Goal: Task Accomplishment & Management: Use online tool/utility

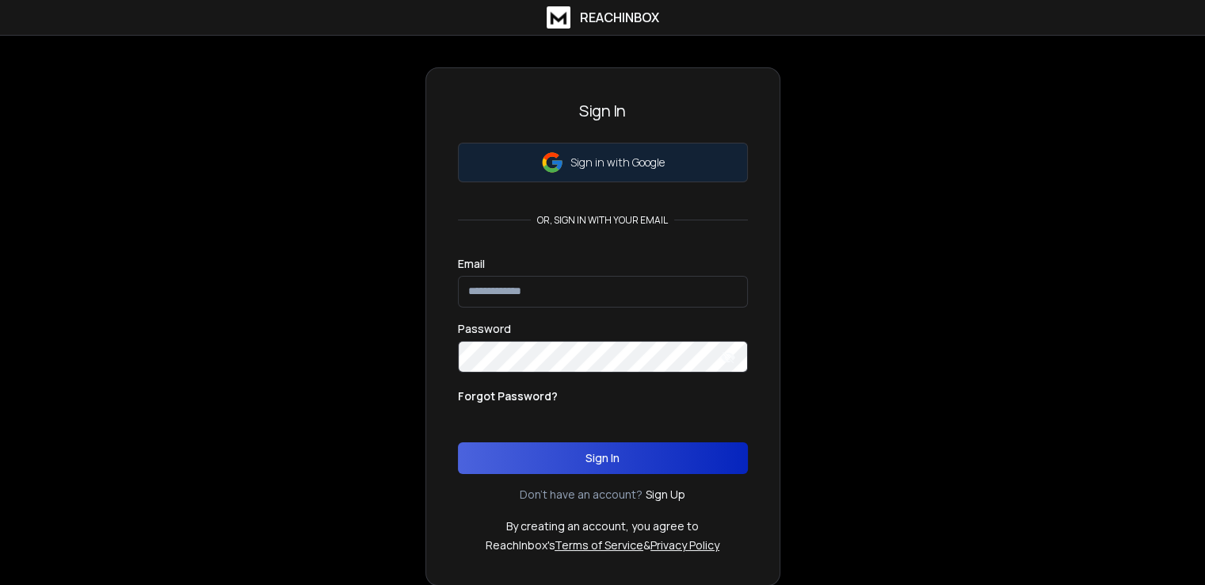
click at [647, 158] on p "Sign in with Google" at bounding box center [618, 163] width 94 height 16
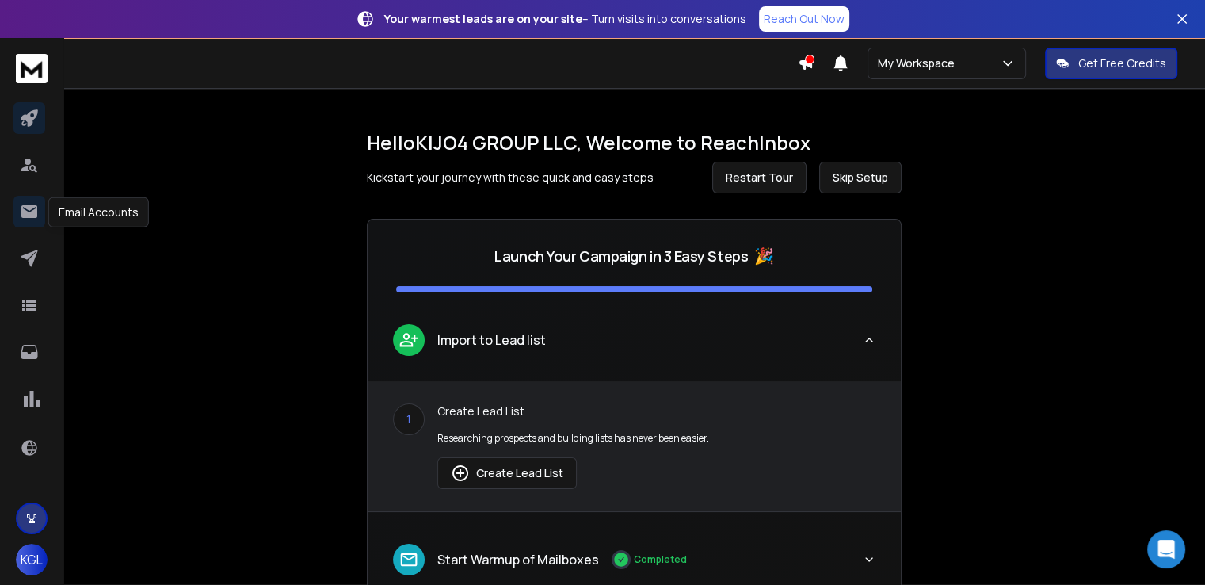
click at [28, 213] on icon at bounding box center [29, 211] width 16 height 13
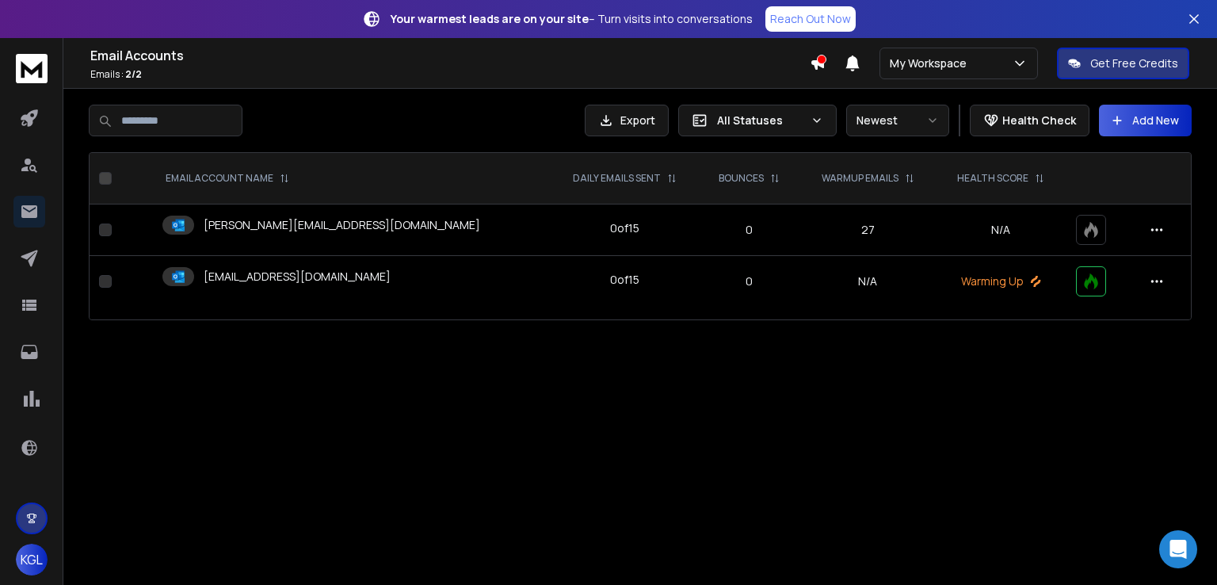
click at [105, 280] on button "Full Page" at bounding box center [105, 281] width 13 height 13
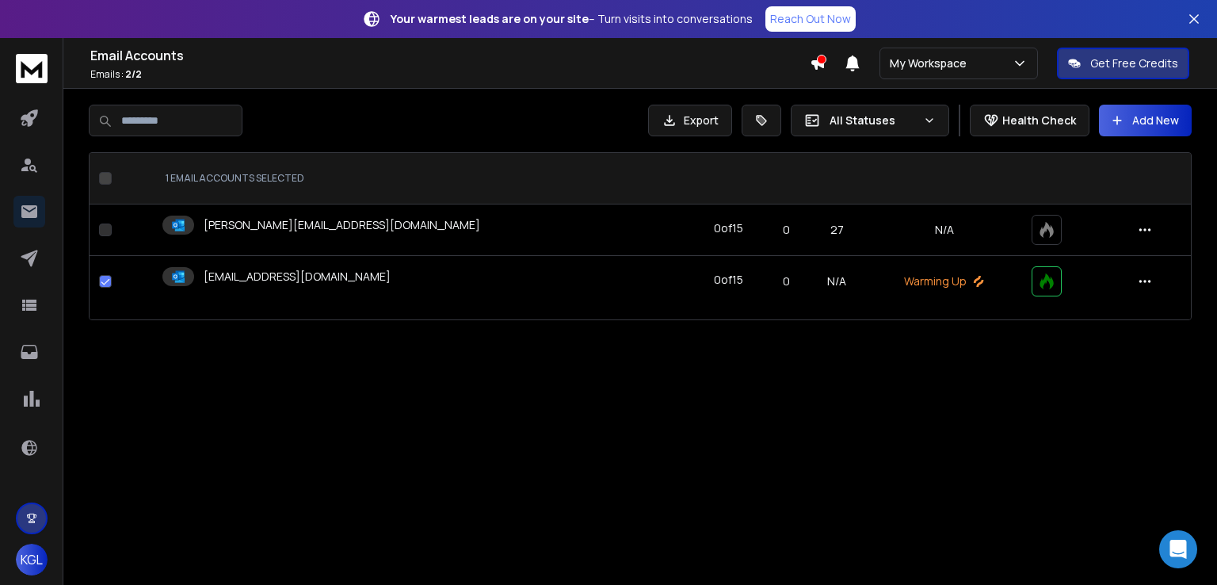
click at [1138, 276] on icon at bounding box center [1145, 281] width 14 height 14
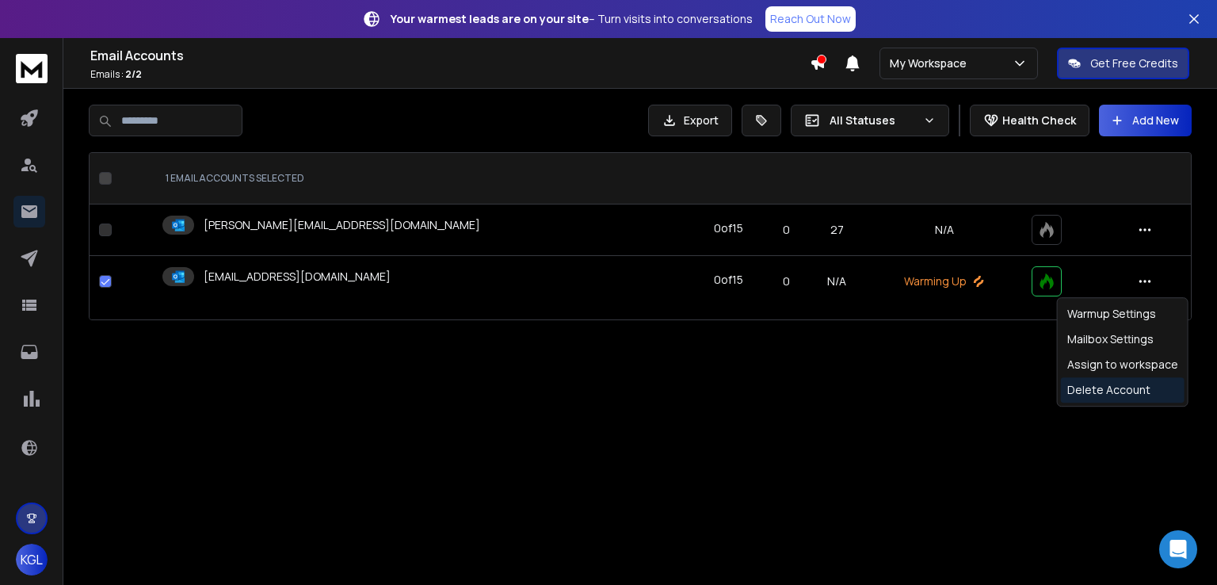
click at [1103, 390] on div "Delete Account" at bounding box center [1123, 389] width 124 height 25
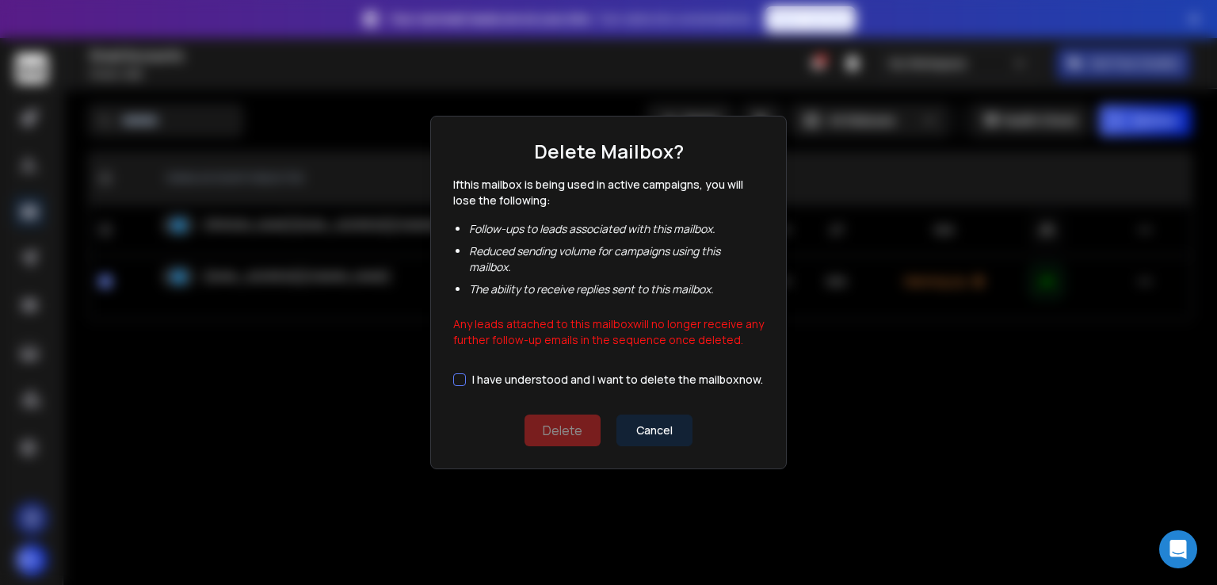
click at [464, 382] on button "I have understood and I want to delete the mailbox now." at bounding box center [459, 379] width 13 height 13
click at [583, 434] on button "Delete" at bounding box center [563, 430] width 76 height 32
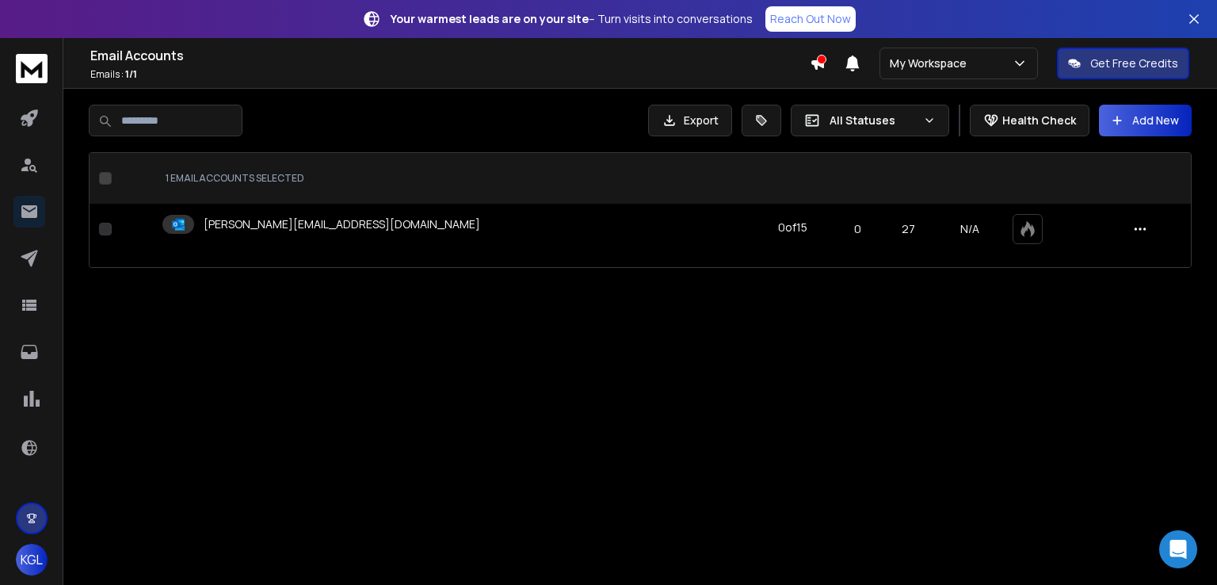
click at [44, 260] on link at bounding box center [29, 258] width 32 height 32
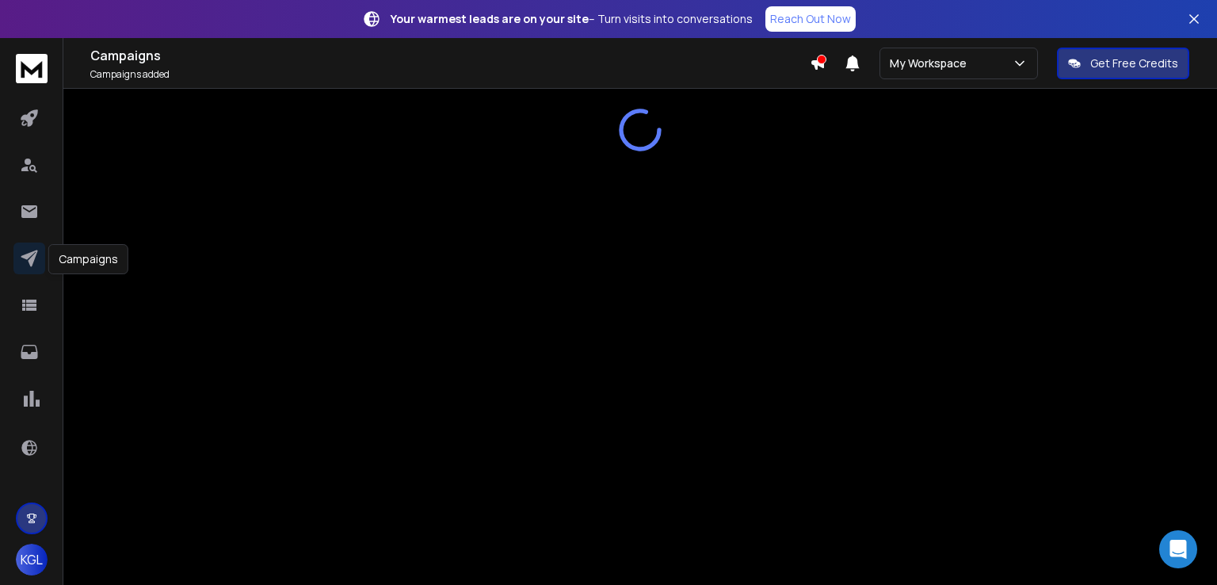
click at [35, 261] on icon at bounding box center [29, 258] width 19 height 19
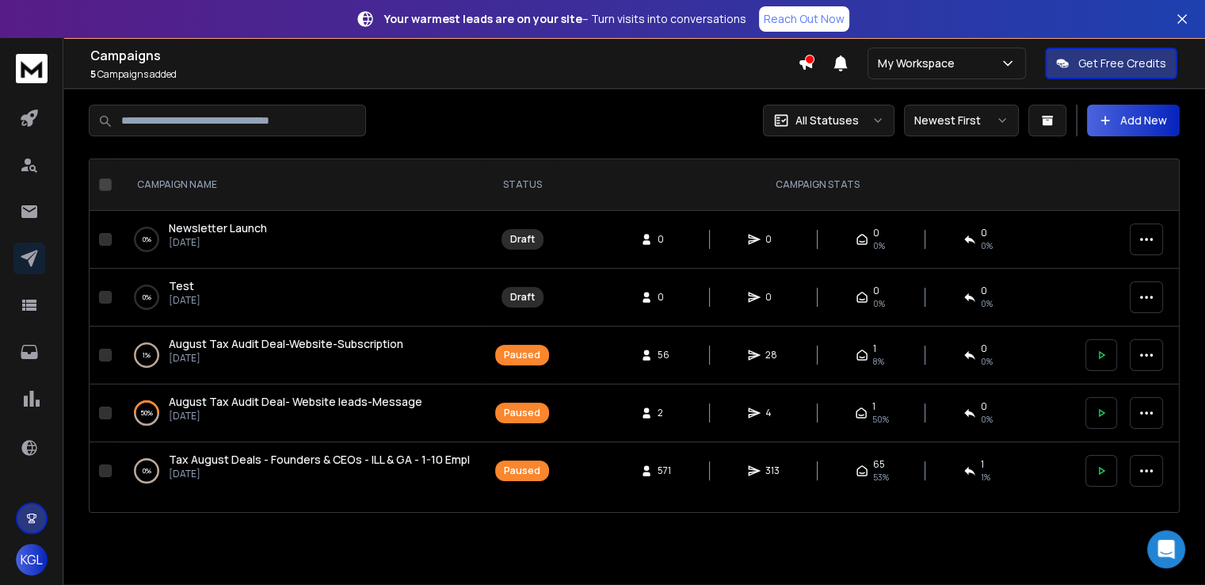
click at [228, 228] on span "Newsletter Launch" at bounding box center [218, 227] width 98 height 15
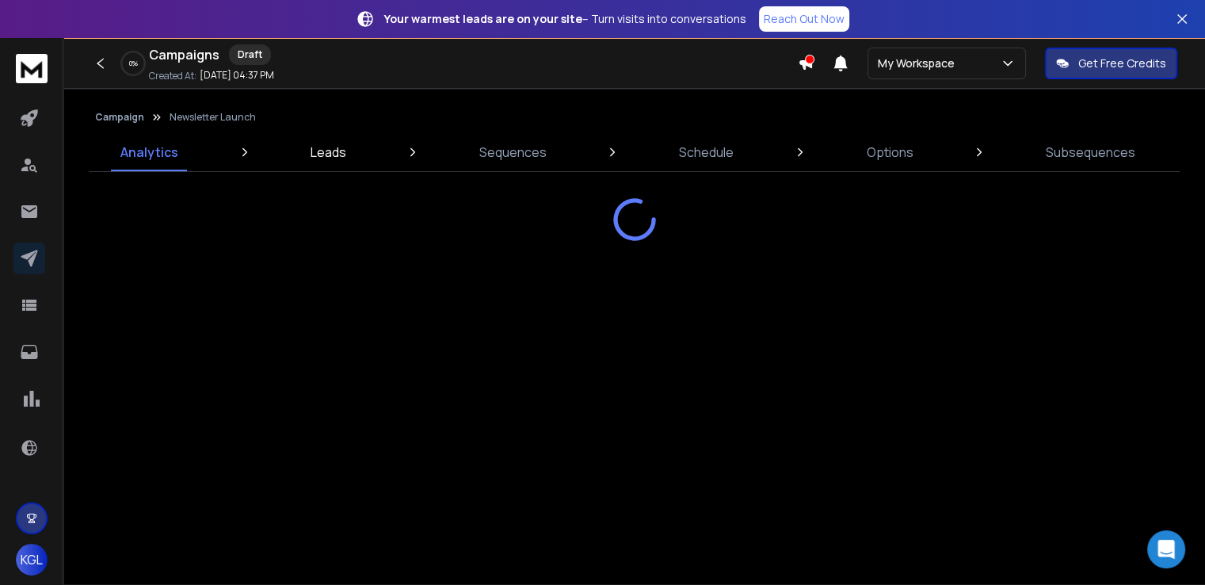
click at [307, 133] on link "Leads" at bounding box center [328, 152] width 55 height 38
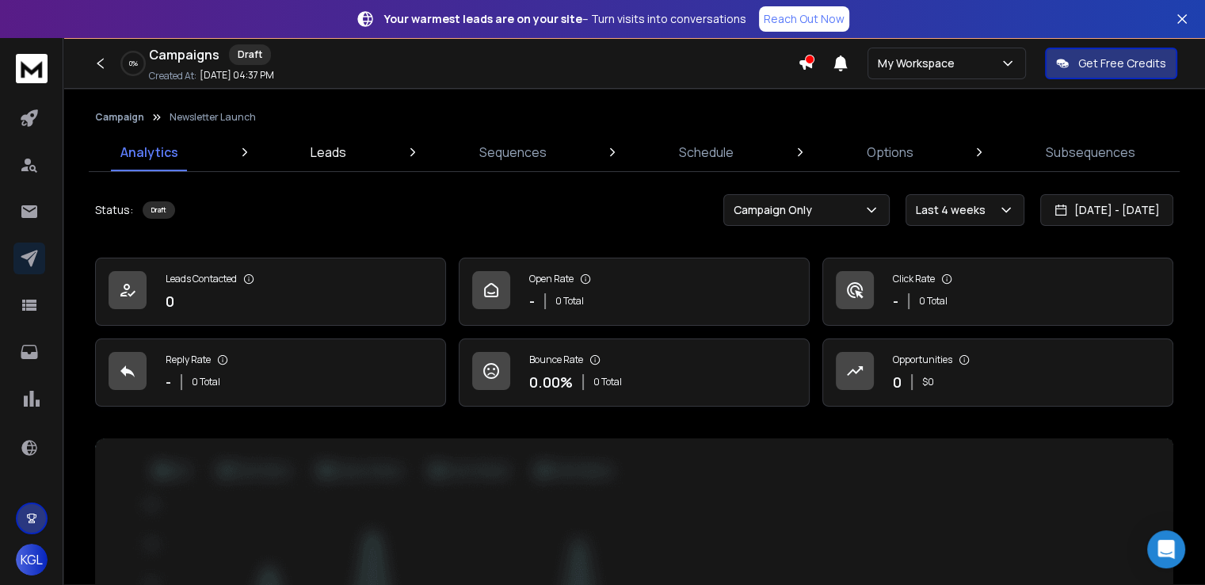
click at [334, 151] on p "Leads" at bounding box center [329, 152] width 36 height 19
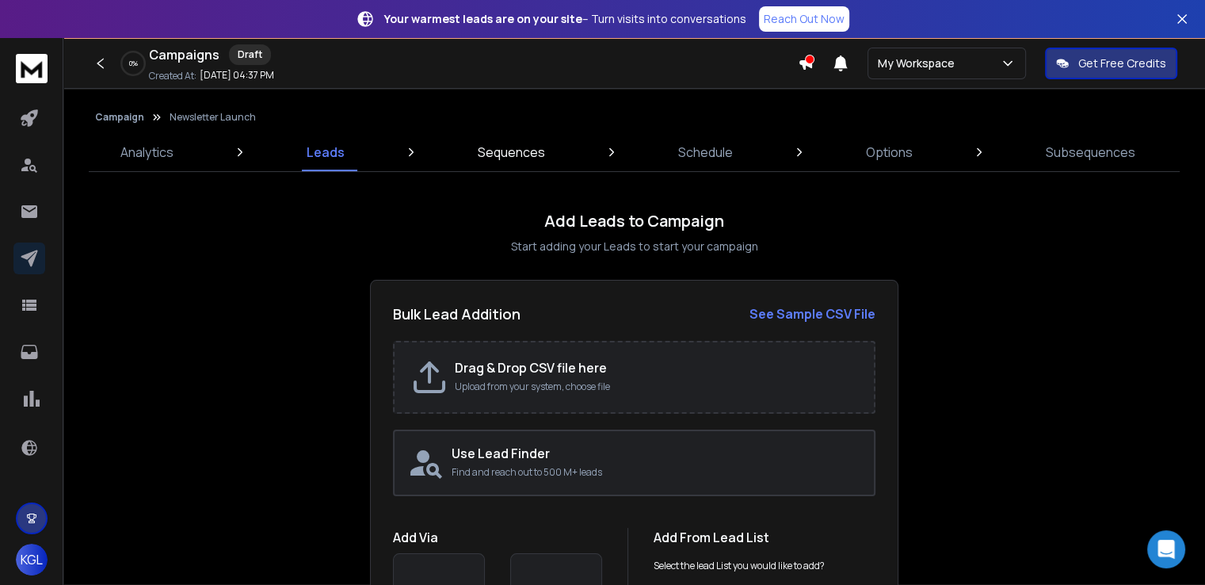
click at [528, 159] on p "Sequences" at bounding box center [511, 152] width 67 height 19
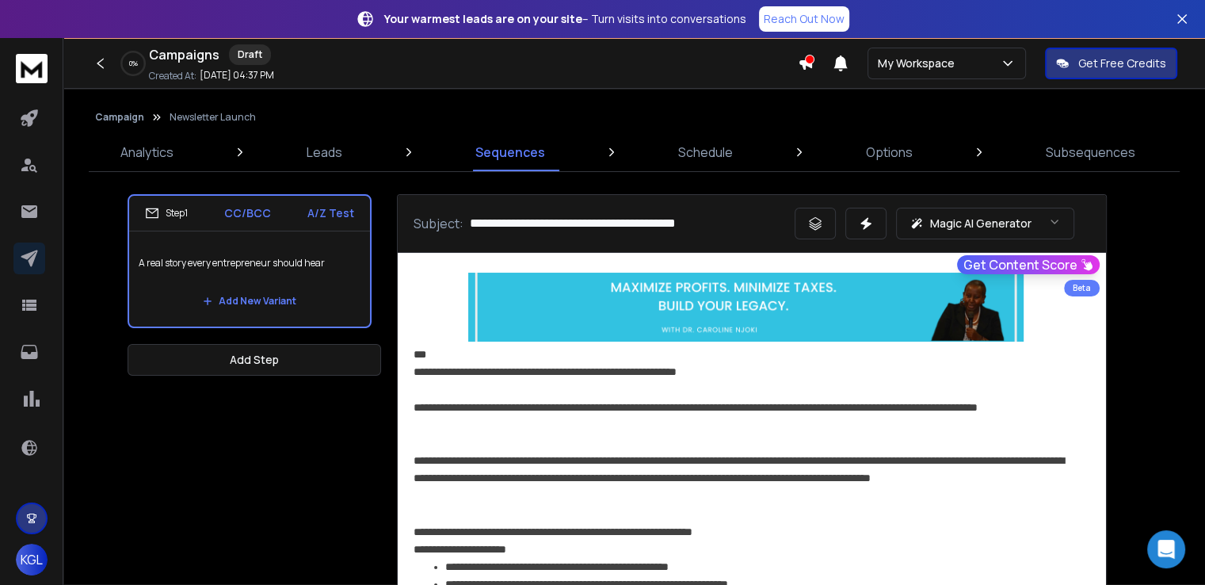
click at [586, 304] on img at bounding box center [746, 307] width 557 height 69
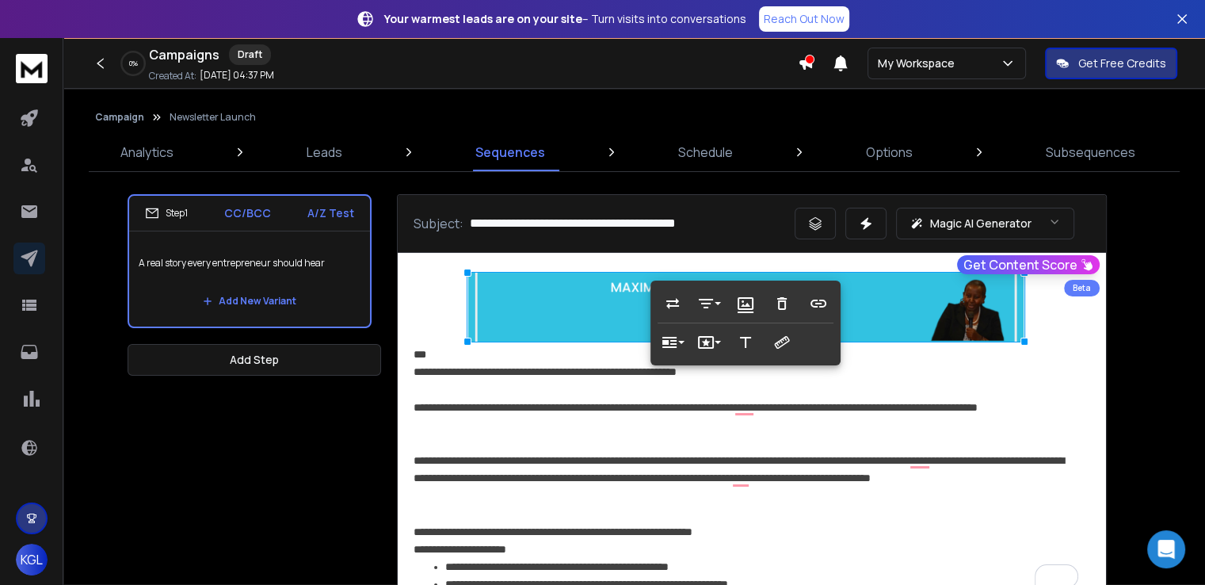
click at [975, 370] on div "**********" at bounding box center [746, 407] width 665 height 89
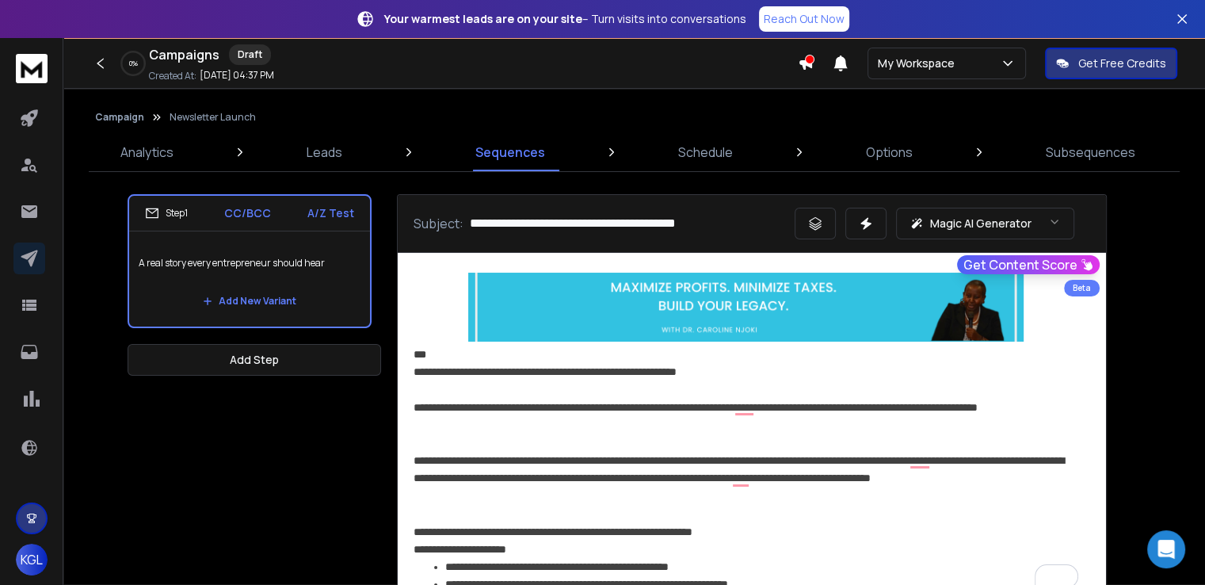
click at [848, 305] on img "To enrich screen reader interactions, please activate Accessibility in Grammarl…" at bounding box center [746, 307] width 557 height 69
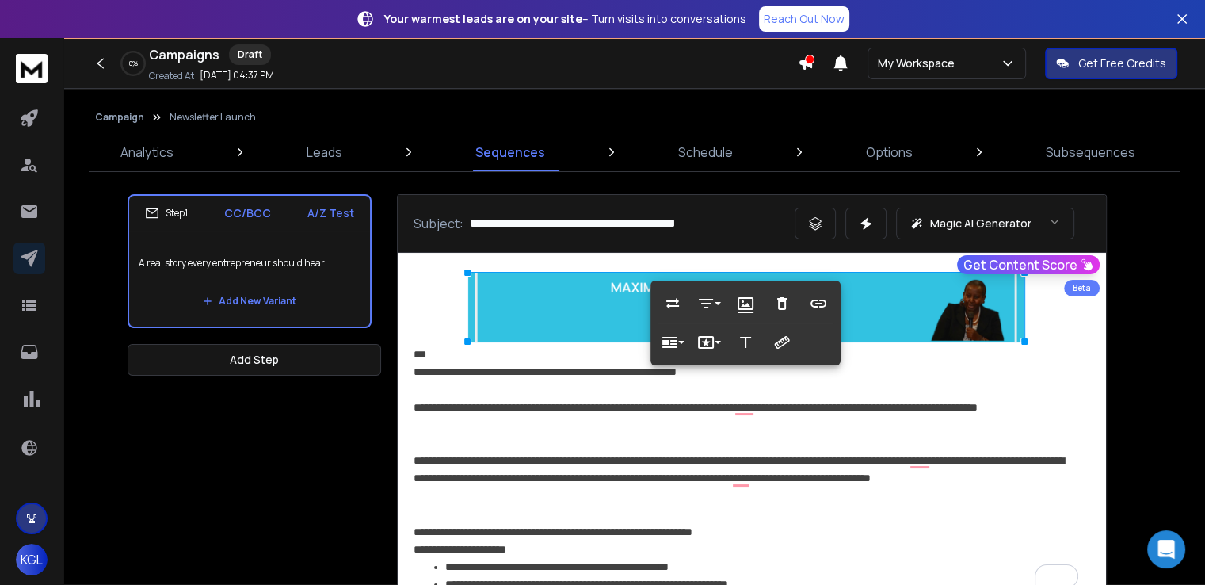
click at [973, 373] on div "**********" at bounding box center [746, 407] width 665 height 89
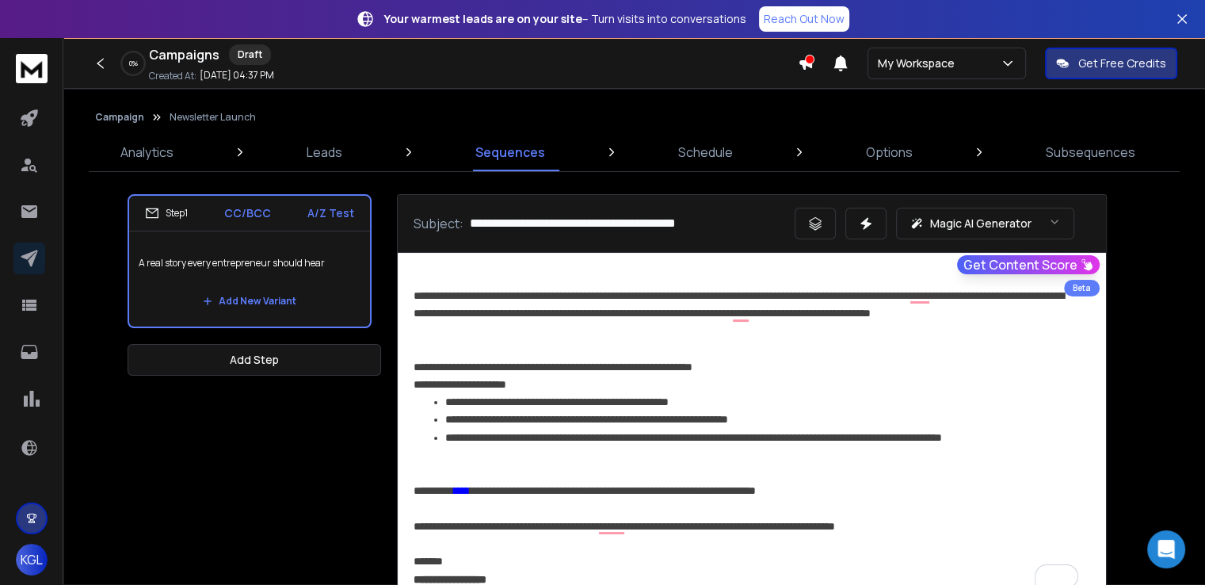
scroll to position [166, 0]
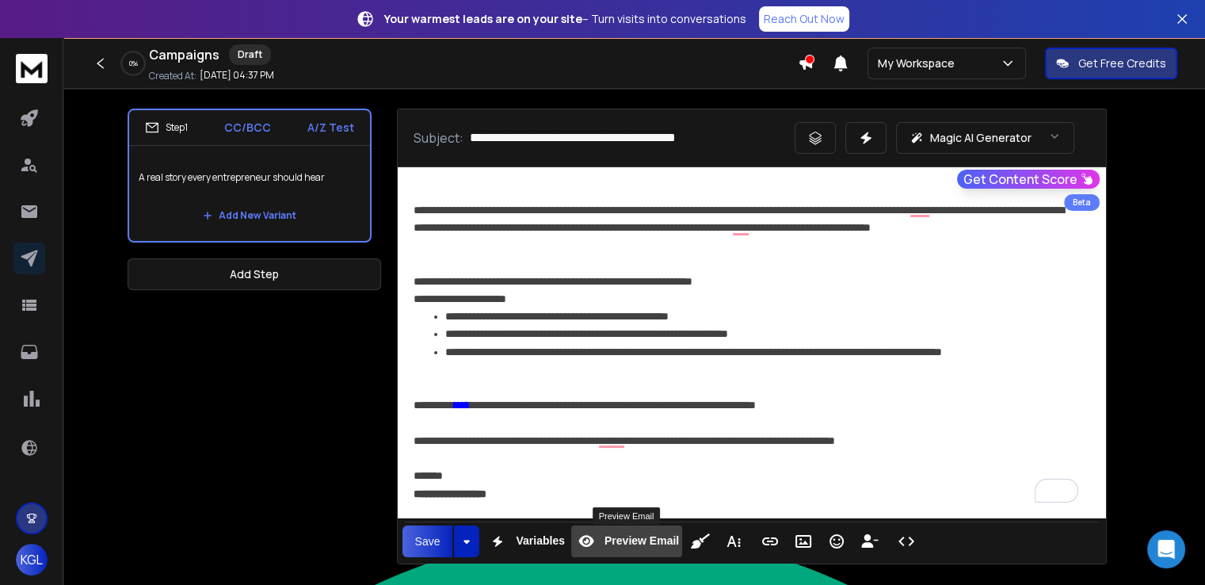
click at [605, 540] on span "Preview Email" at bounding box center [641, 540] width 81 height 13
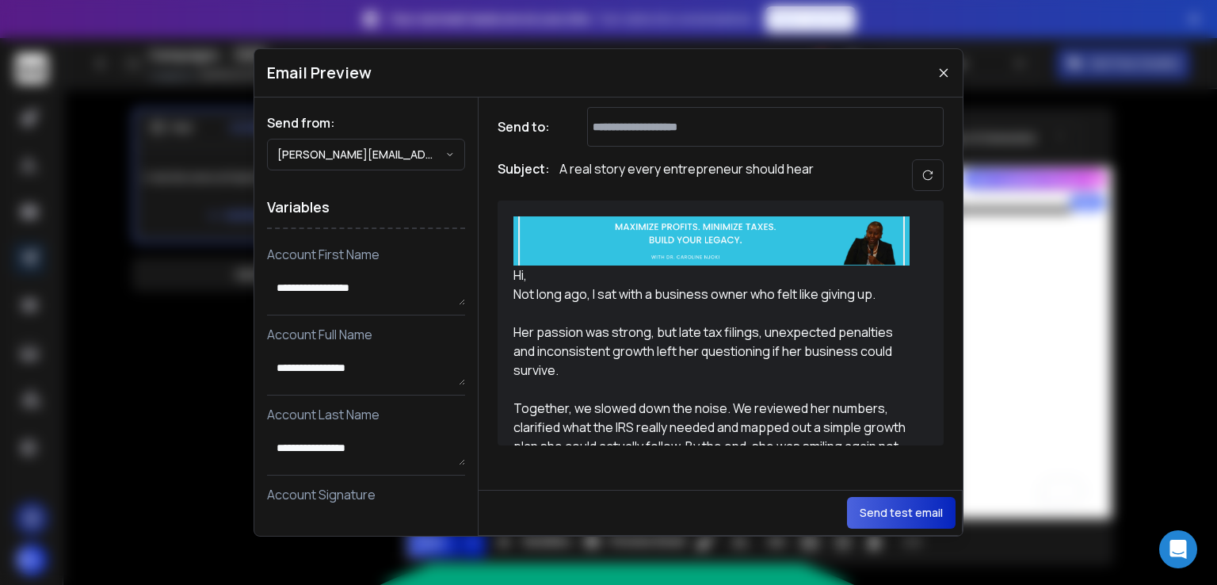
click at [627, 121] on input at bounding box center [765, 127] width 345 height 29
type input "**********"
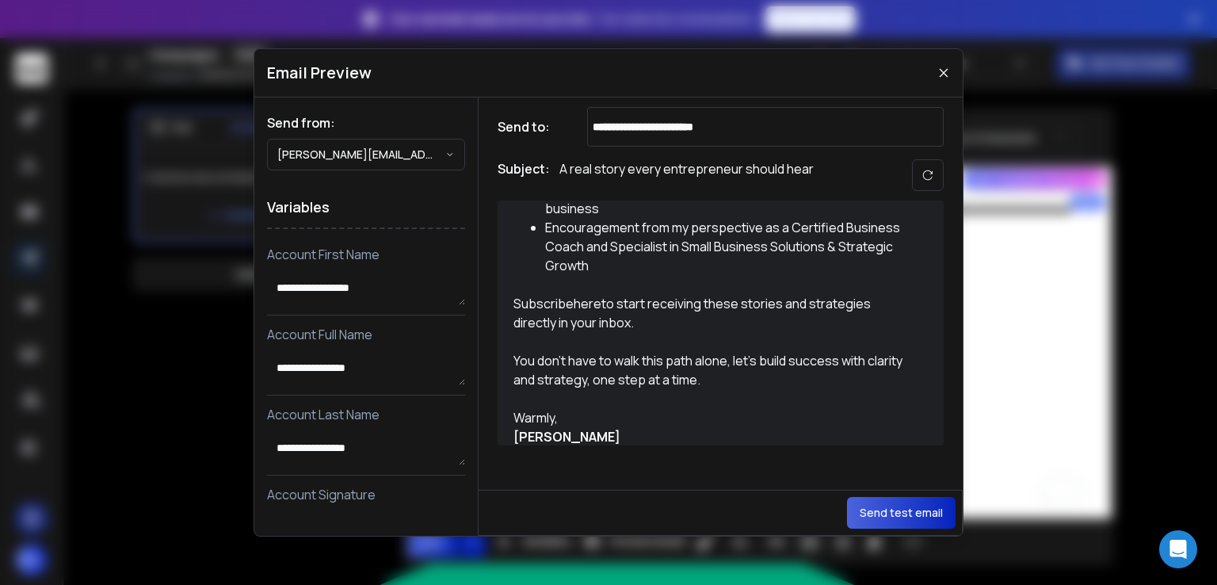
click at [902, 513] on button "Send test email" at bounding box center [901, 513] width 109 height 32
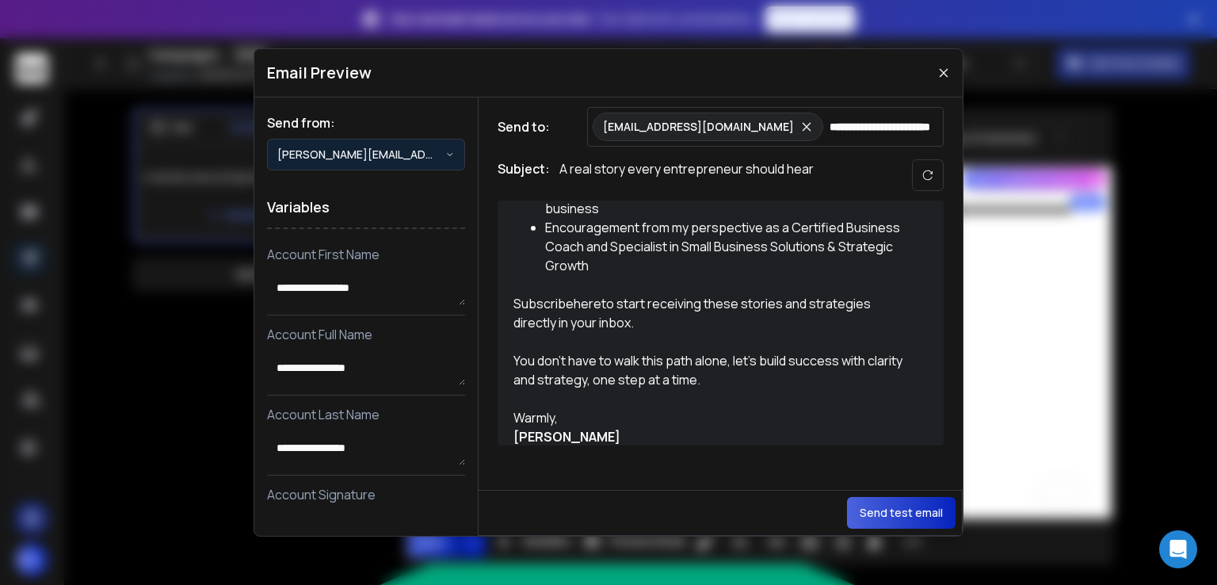
click at [459, 149] on button "[PERSON_NAME][EMAIL_ADDRESS][DOMAIN_NAME]" at bounding box center [366, 155] width 198 height 32
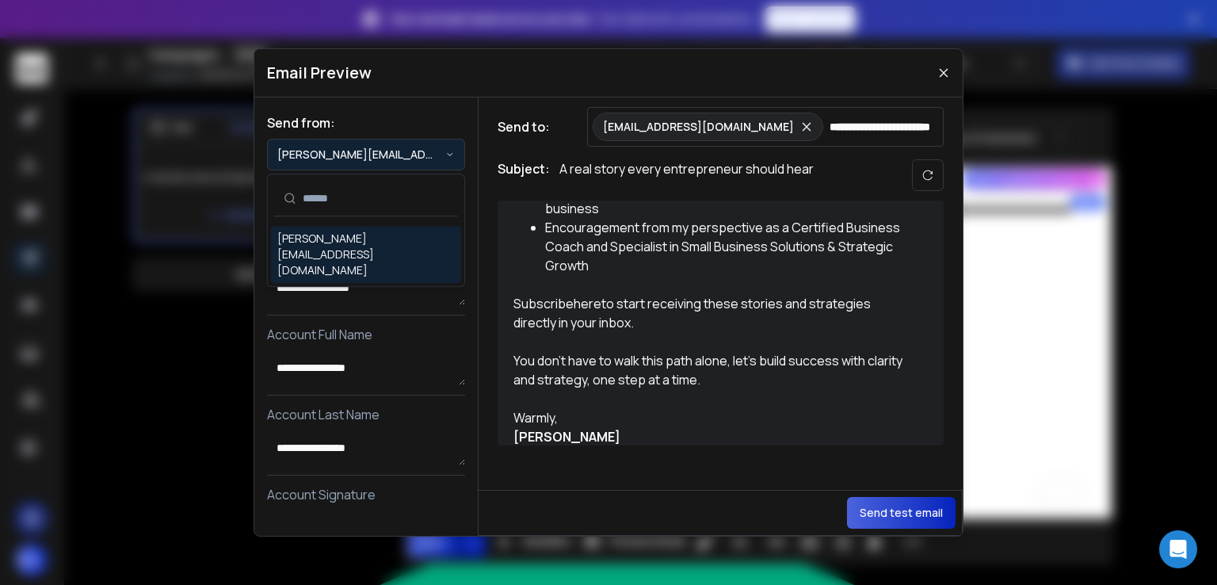
click at [445, 150] on icon "button" at bounding box center [450, 155] width 10 height 16
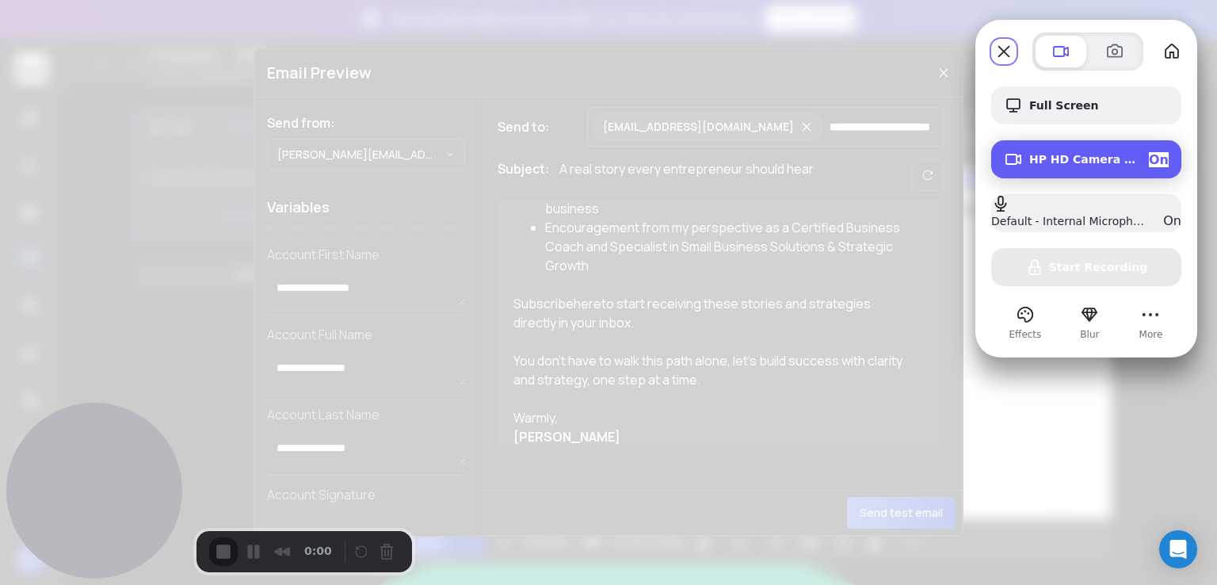
click at [1156, 153] on span "On" at bounding box center [1159, 159] width 20 height 15
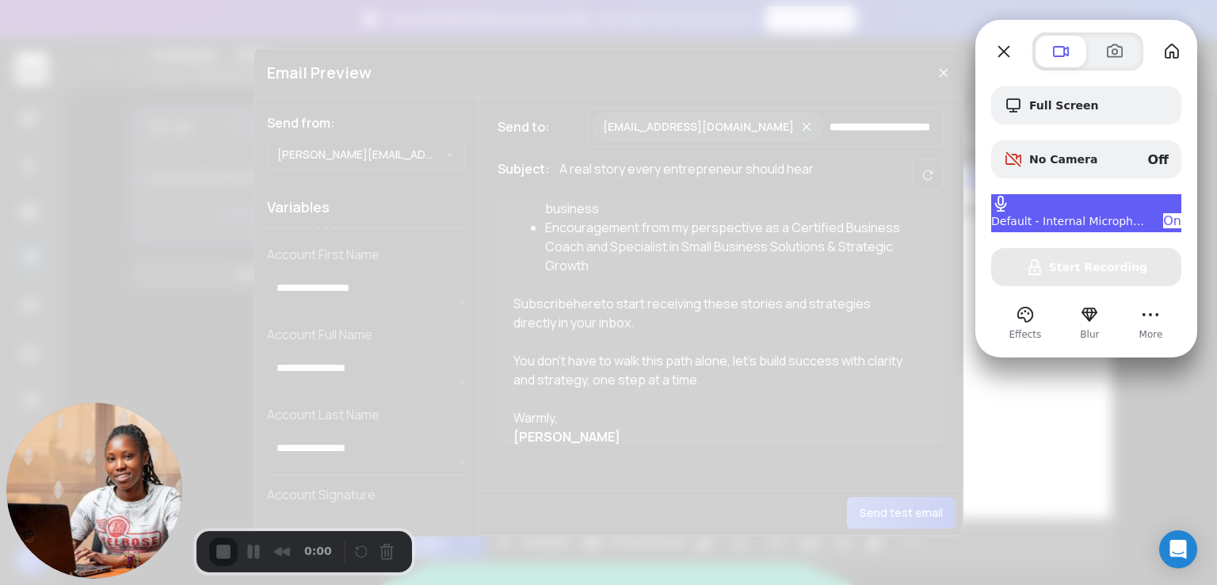
click at [1163, 213] on div "On" at bounding box center [1172, 220] width 18 height 15
click at [1155, 206] on div "Off" at bounding box center [1157, 213] width 21 height 15
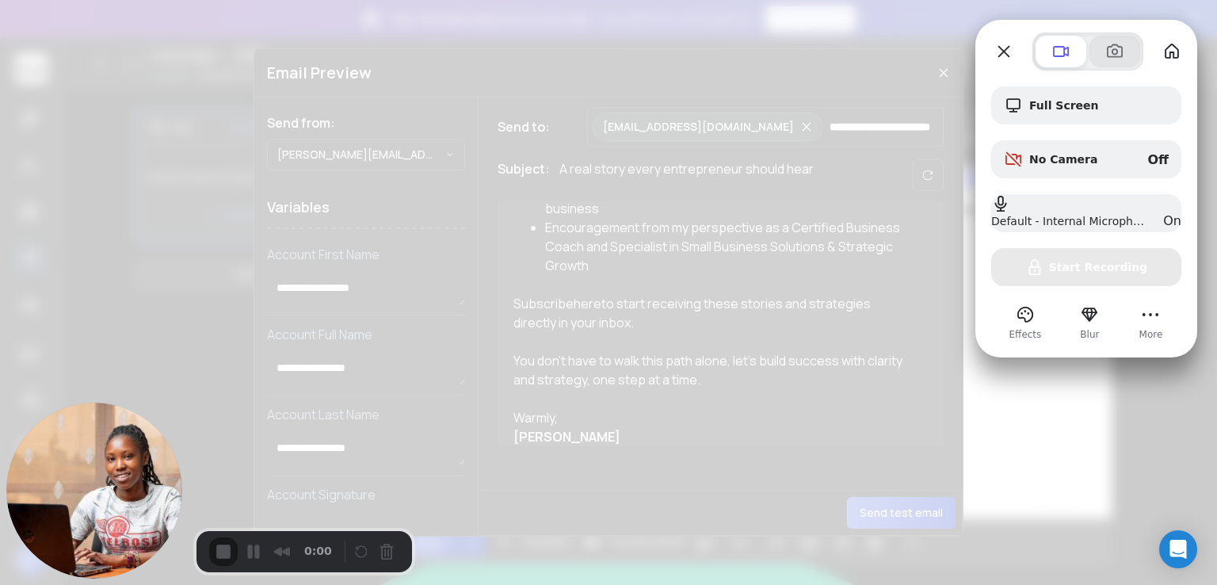
click at [1120, 47] on span at bounding box center [1114, 51] width 19 height 19
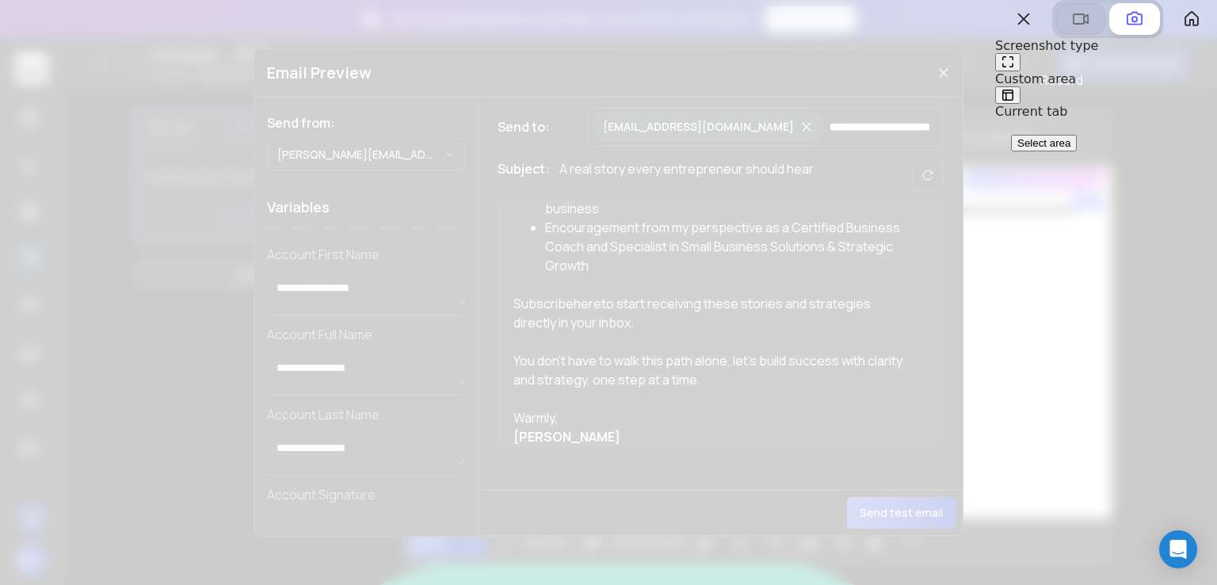
click at [1055, 35] on button at bounding box center [1080, 19] width 51 height 32
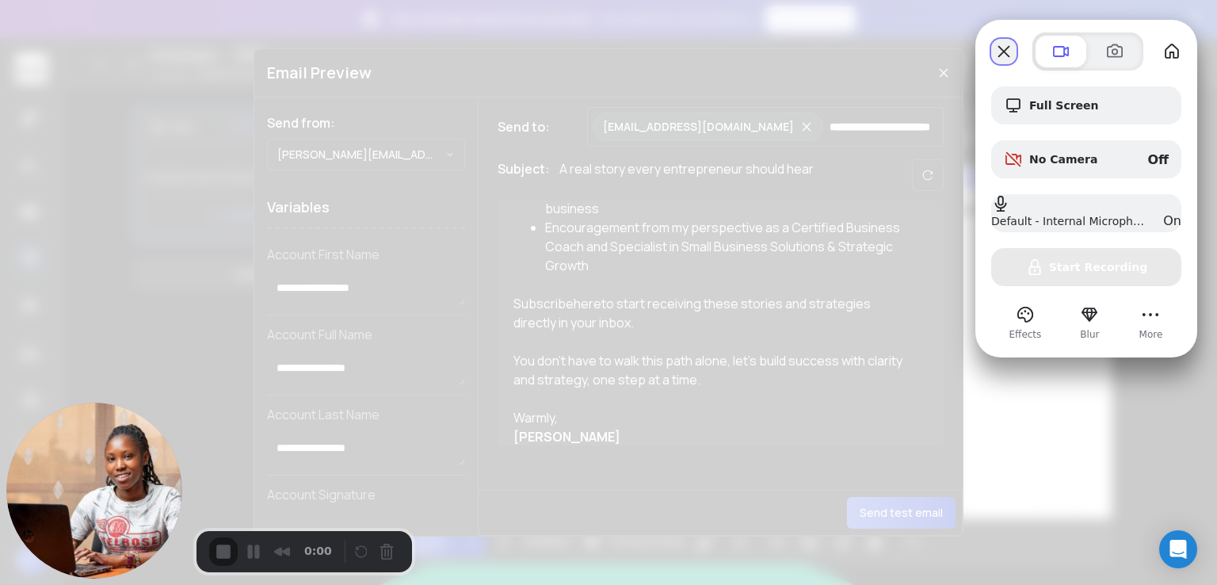
click at [1009, 52] on button "Close" at bounding box center [1003, 51] width 25 height 25
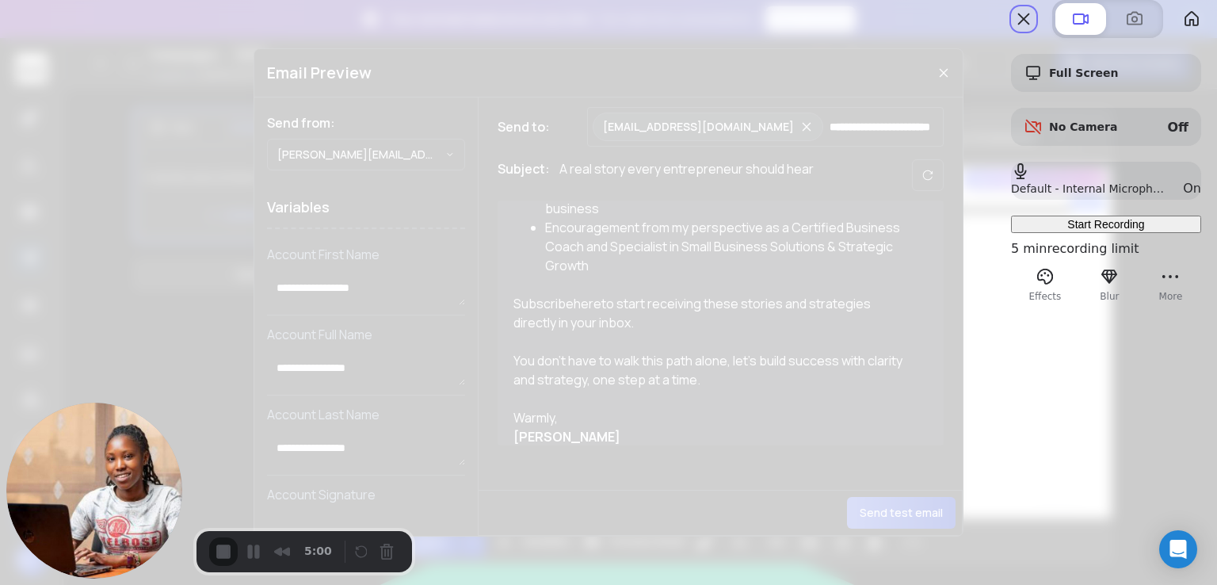
click at [1111, 231] on div "Start Recording" at bounding box center [1105, 224] width 177 height 13
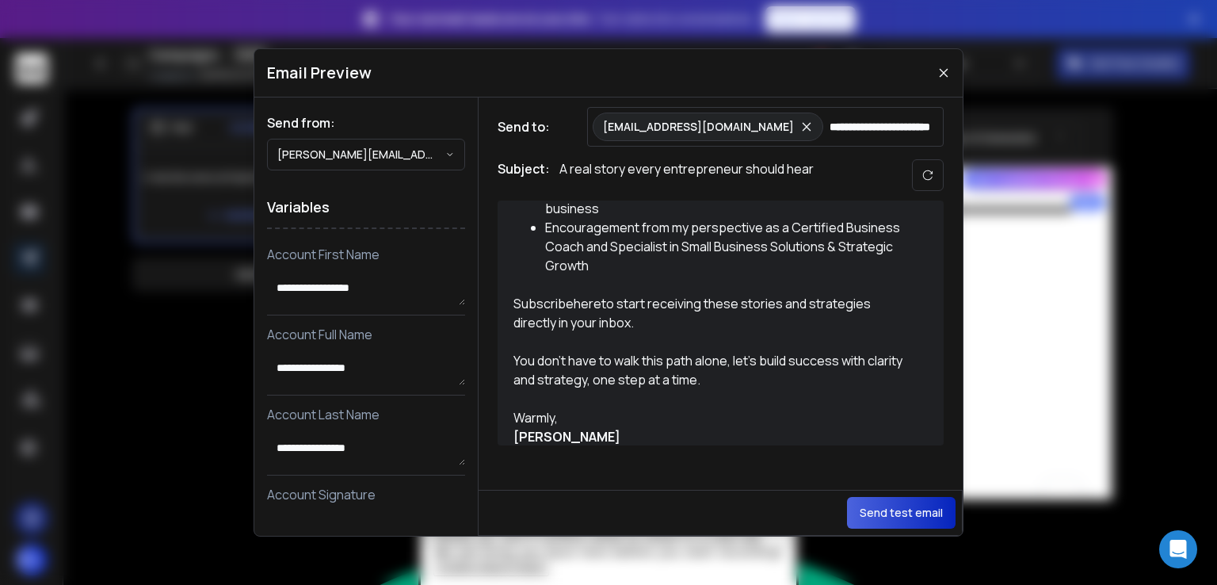
scroll to position [18, 0]
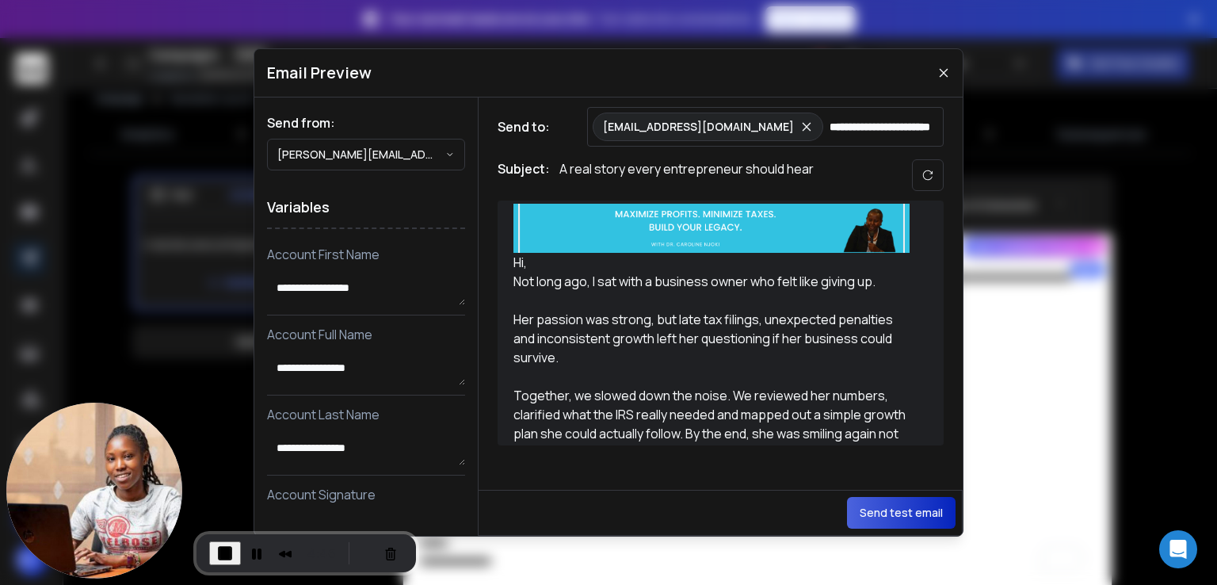
scroll to position [0, 0]
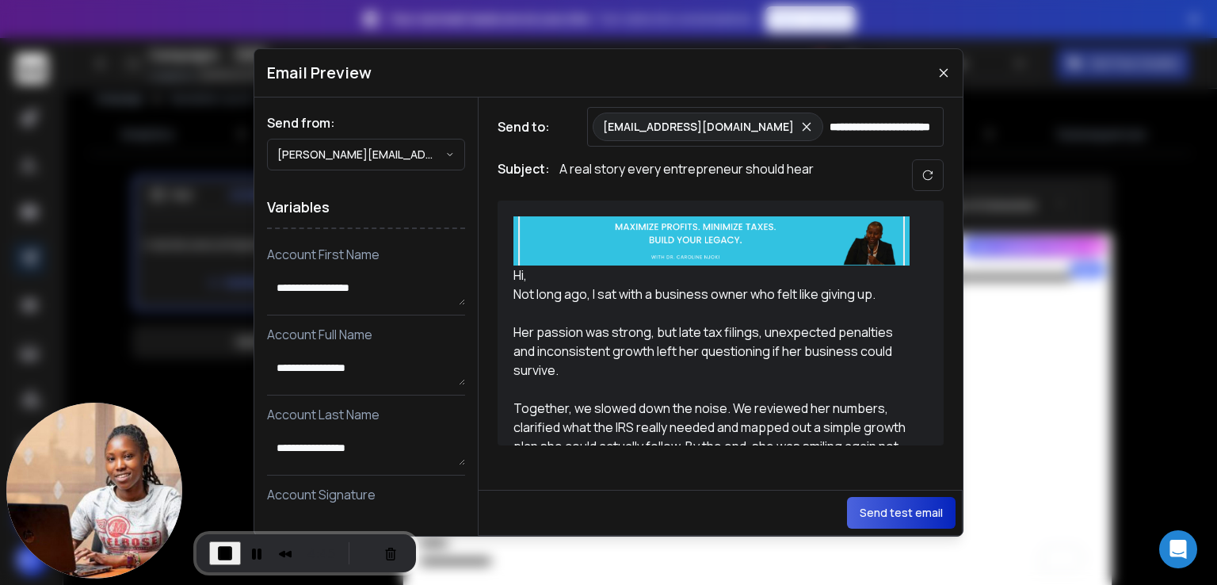
click at [918, 505] on button "Send test email" at bounding box center [901, 513] width 109 height 32
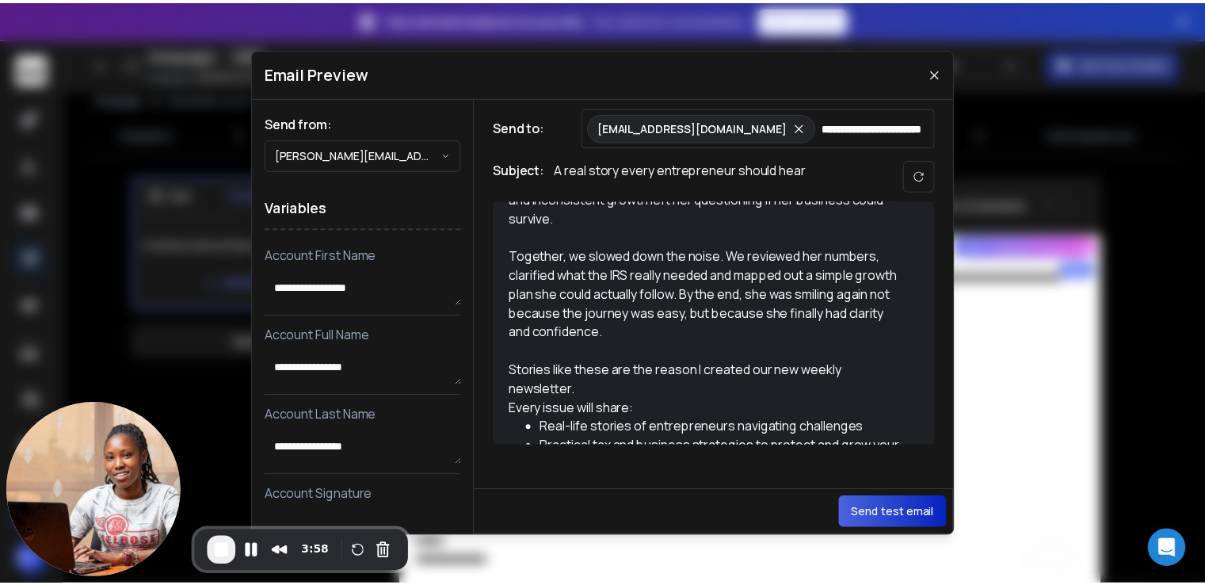
scroll to position [158, 0]
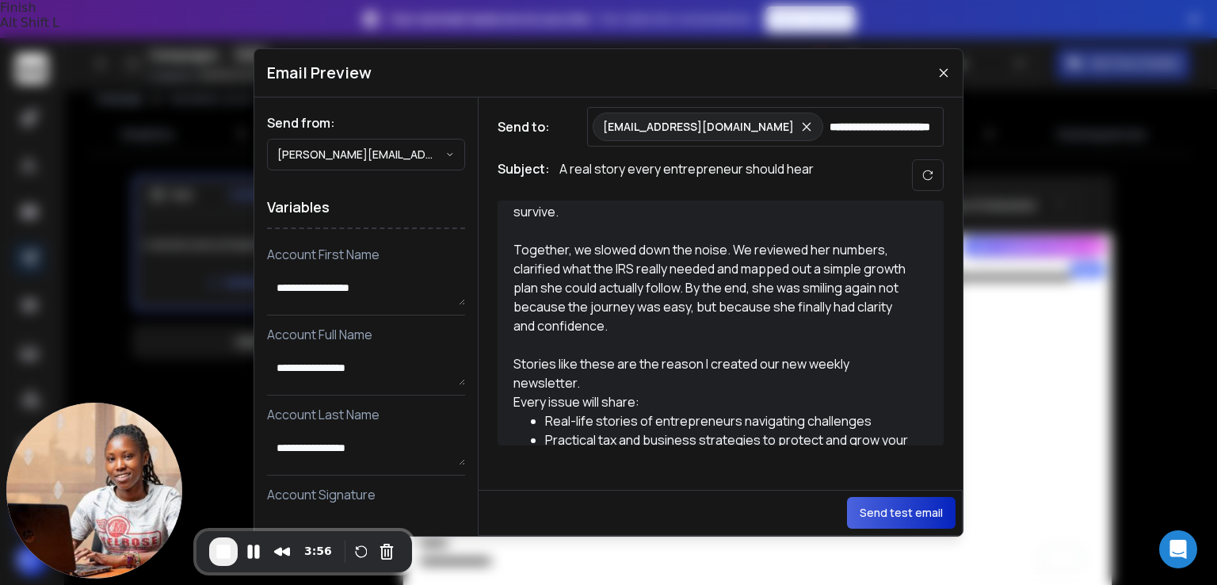
click at [231, 550] on span "End Recording" at bounding box center [223, 551] width 19 height 19
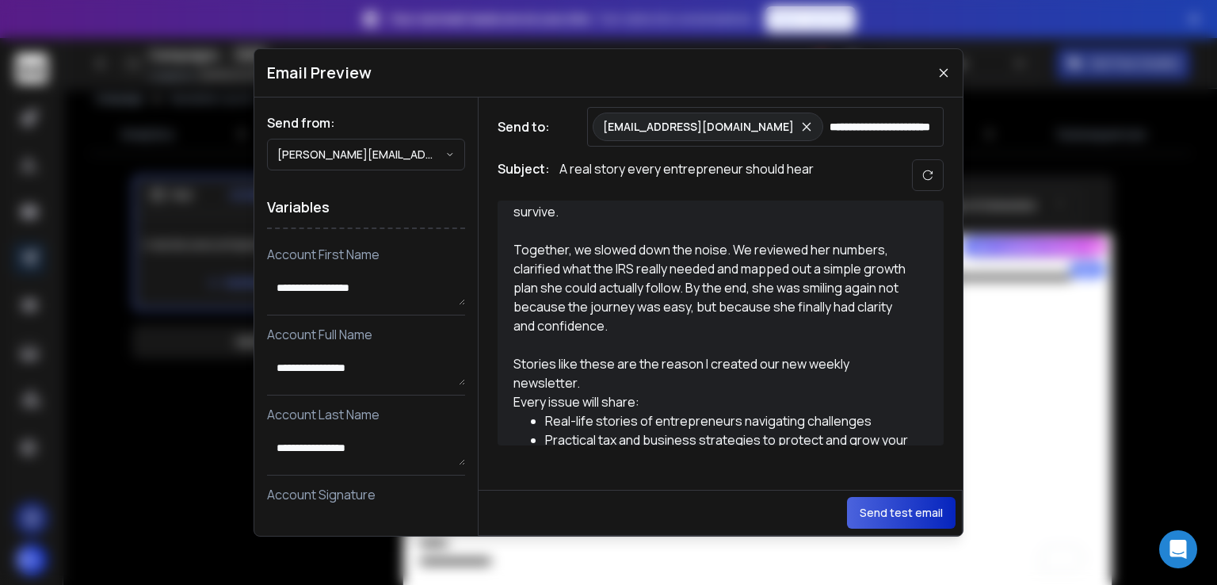
click at [939, 74] on icon at bounding box center [943, 73] width 13 height 13
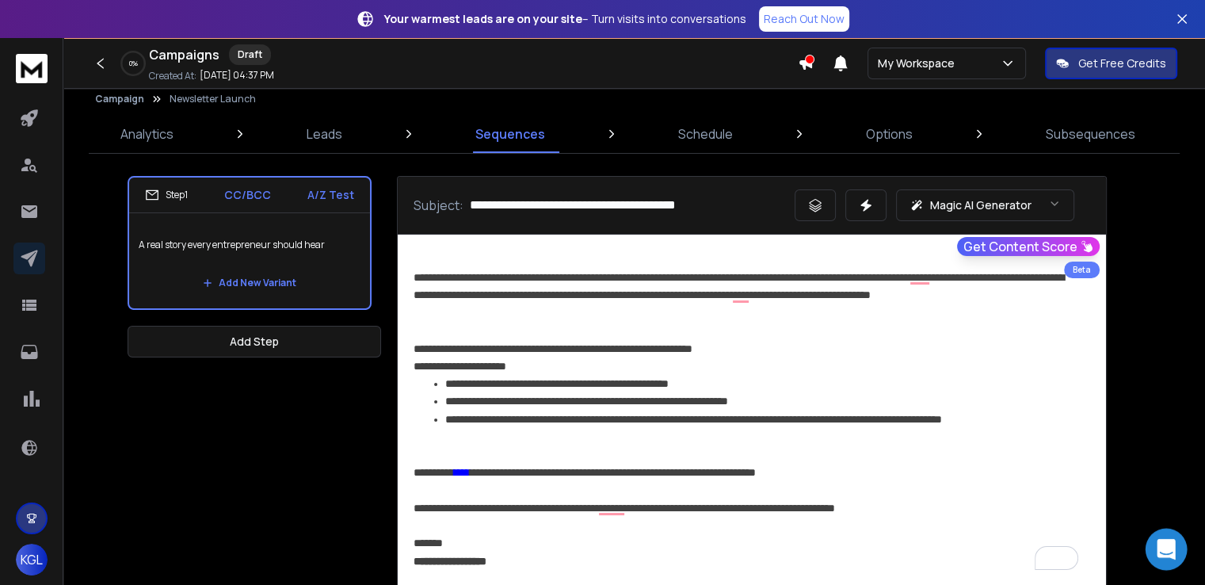
click at [1172, 547] on icon "Open Intercom Messenger" at bounding box center [1166, 549] width 18 height 21
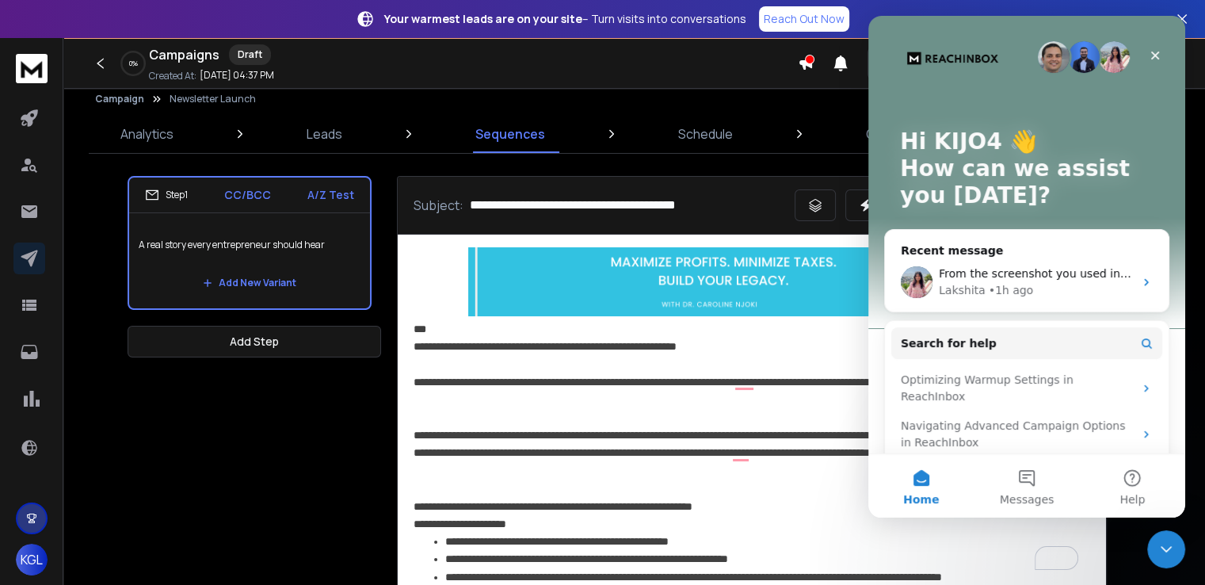
scroll to position [0, 0]
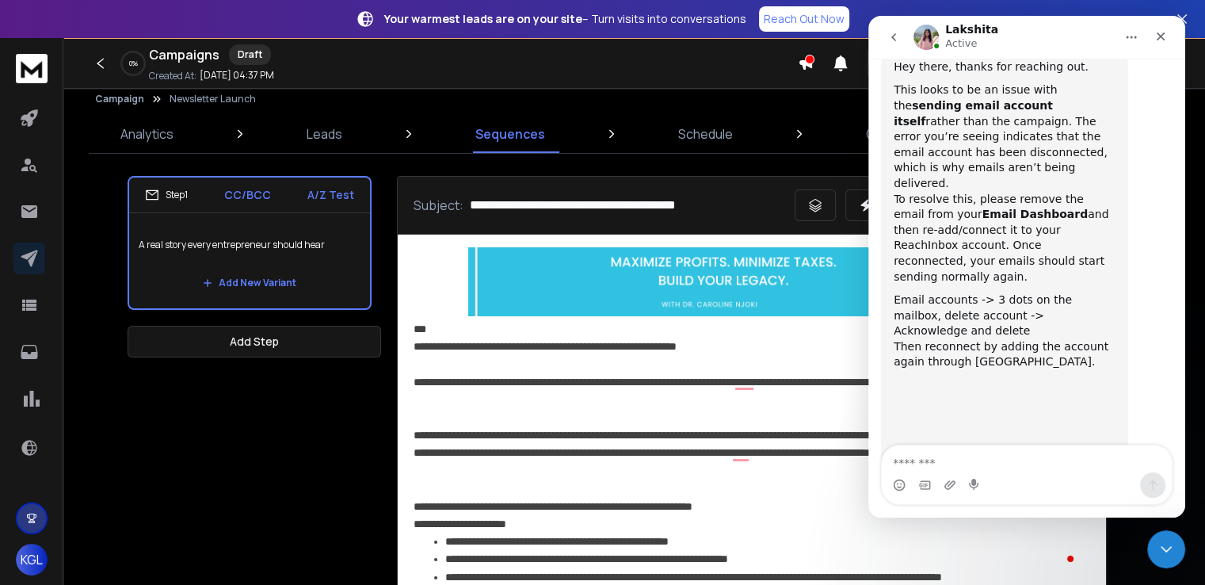
scroll to position [1467, 0]
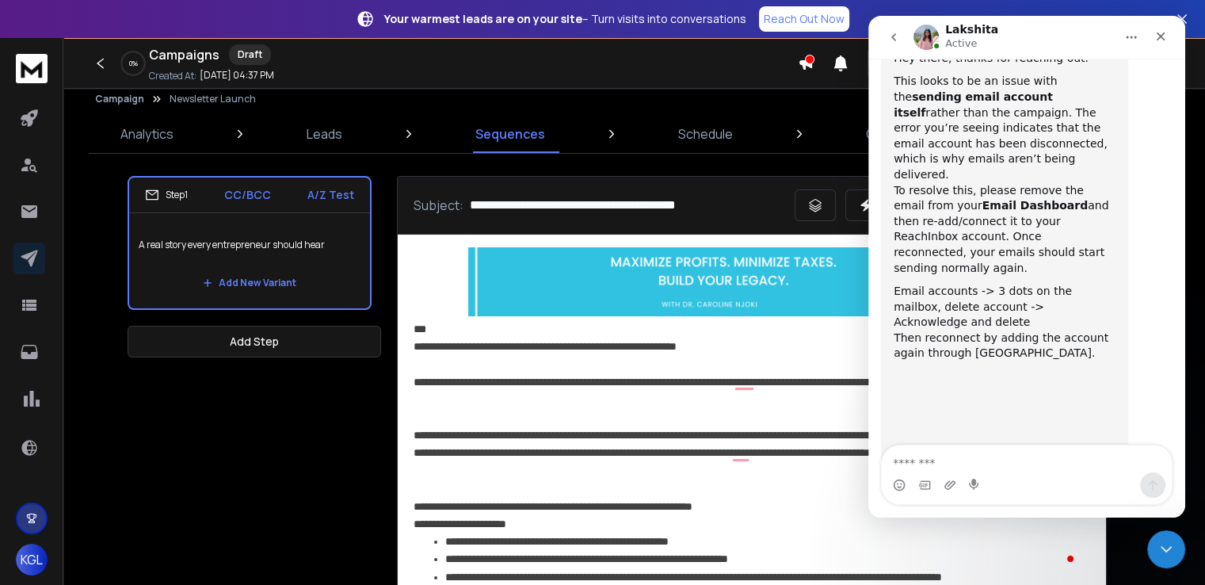
click at [952, 457] on textarea "Message…" at bounding box center [1027, 458] width 290 height 27
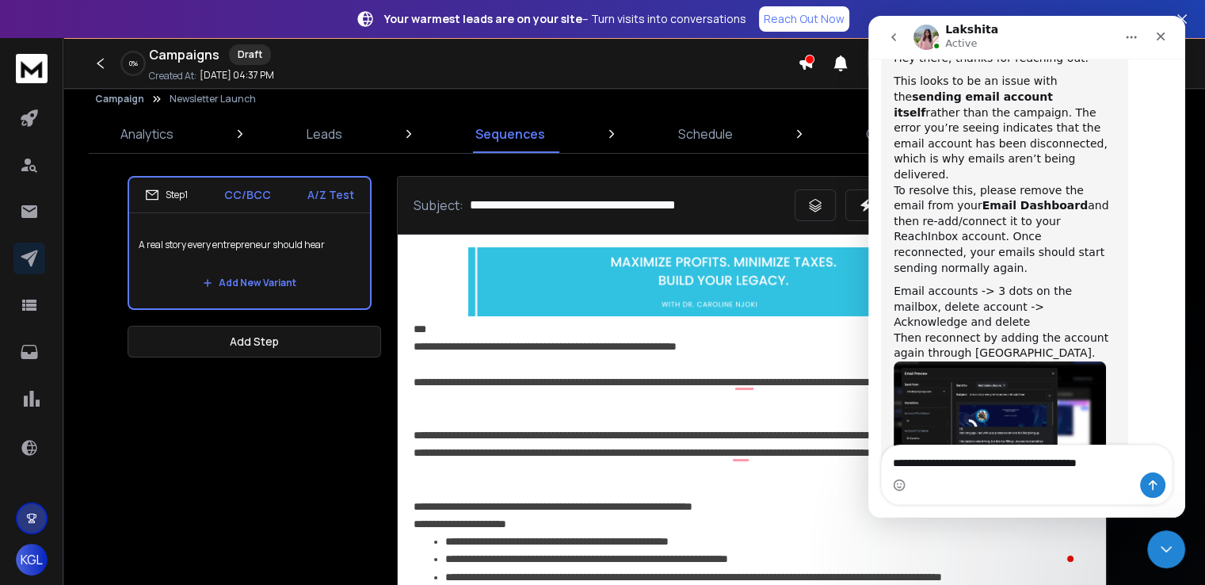
type textarea "**********"
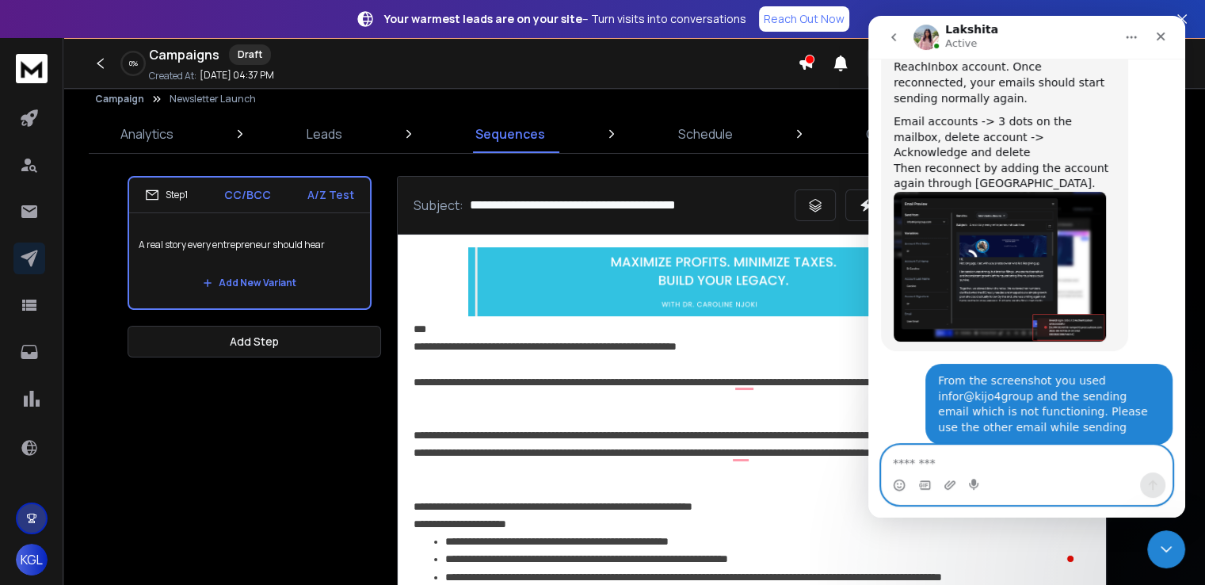
scroll to position [1640, 0]
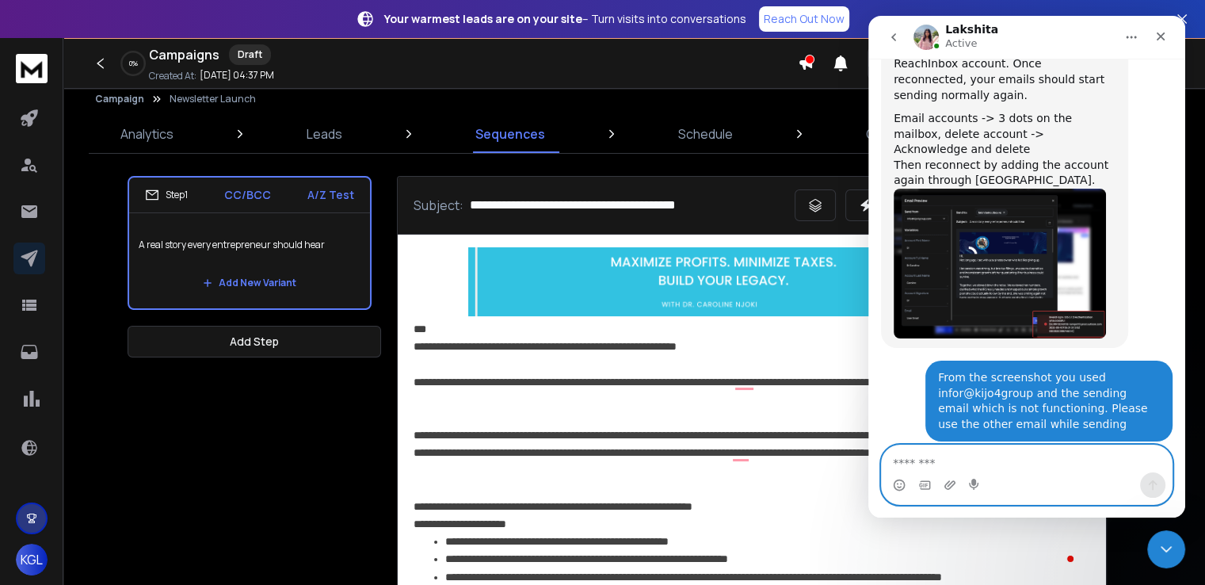
click at [948, 470] on textarea "Message…" at bounding box center [1027, 458] width 290 height 27
type textarea "**********"
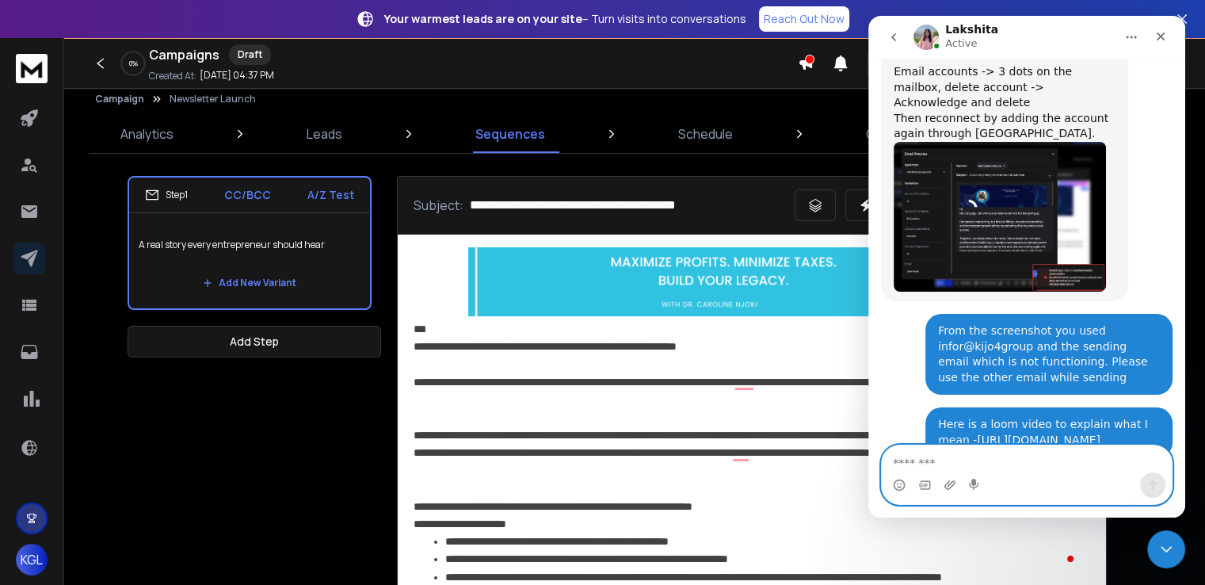
scroll to position [1703, 0]
